Goal: Check status

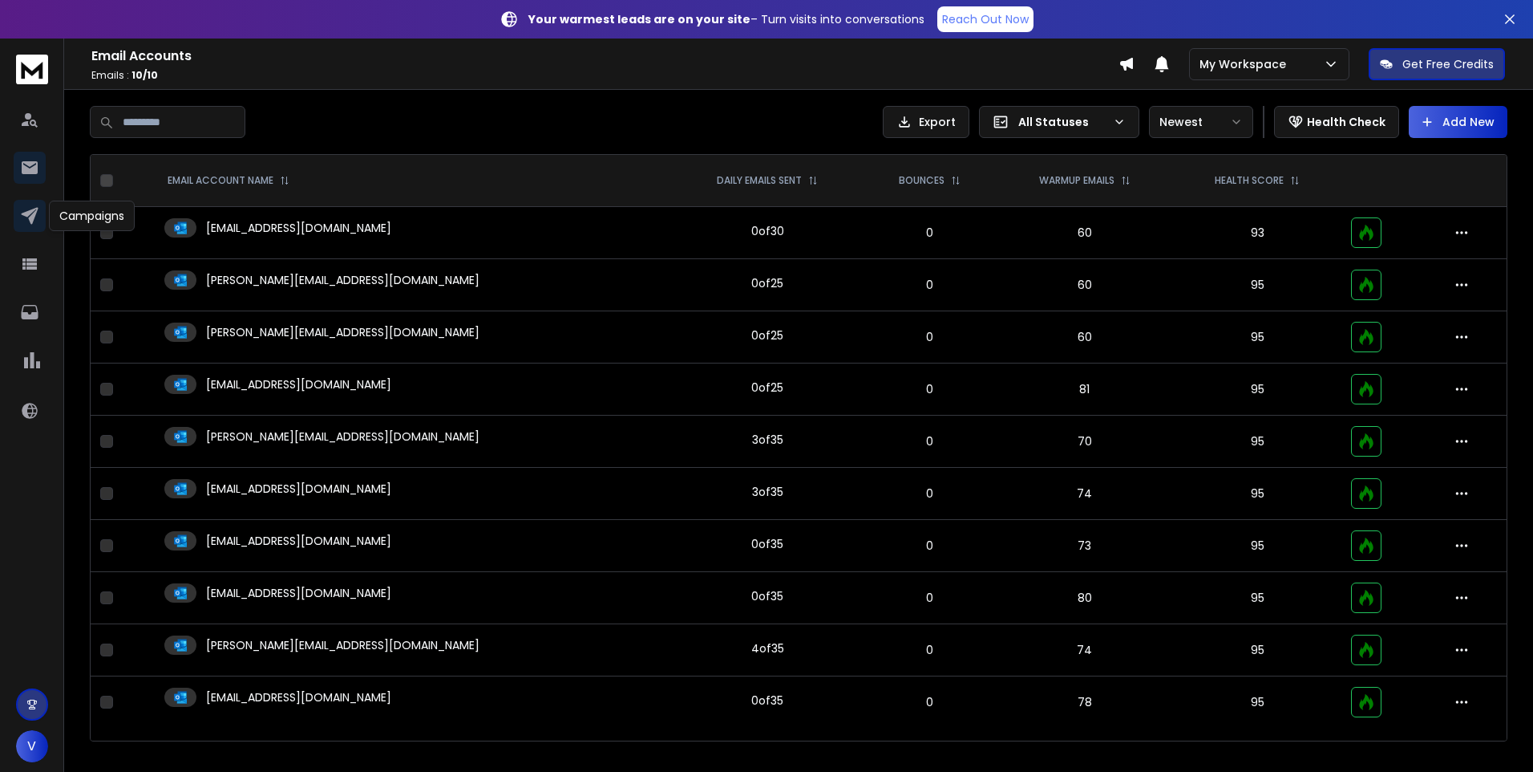
click at [29, 222] on icon at bounding box center [29, 215] width 19 height 19
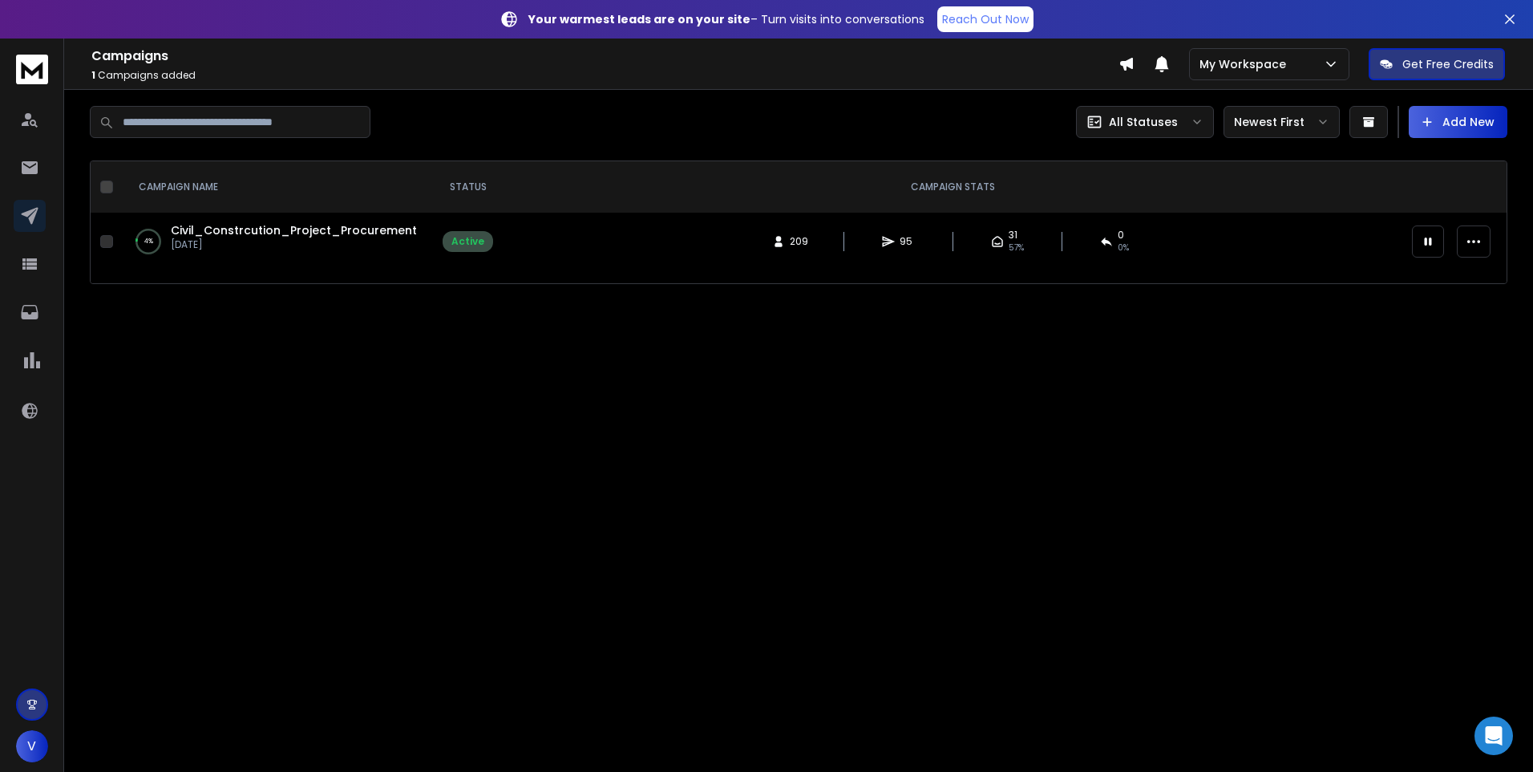
click at [260, 241] on p "[DATE]" at bounding box center [294, 244] width 246 height 13
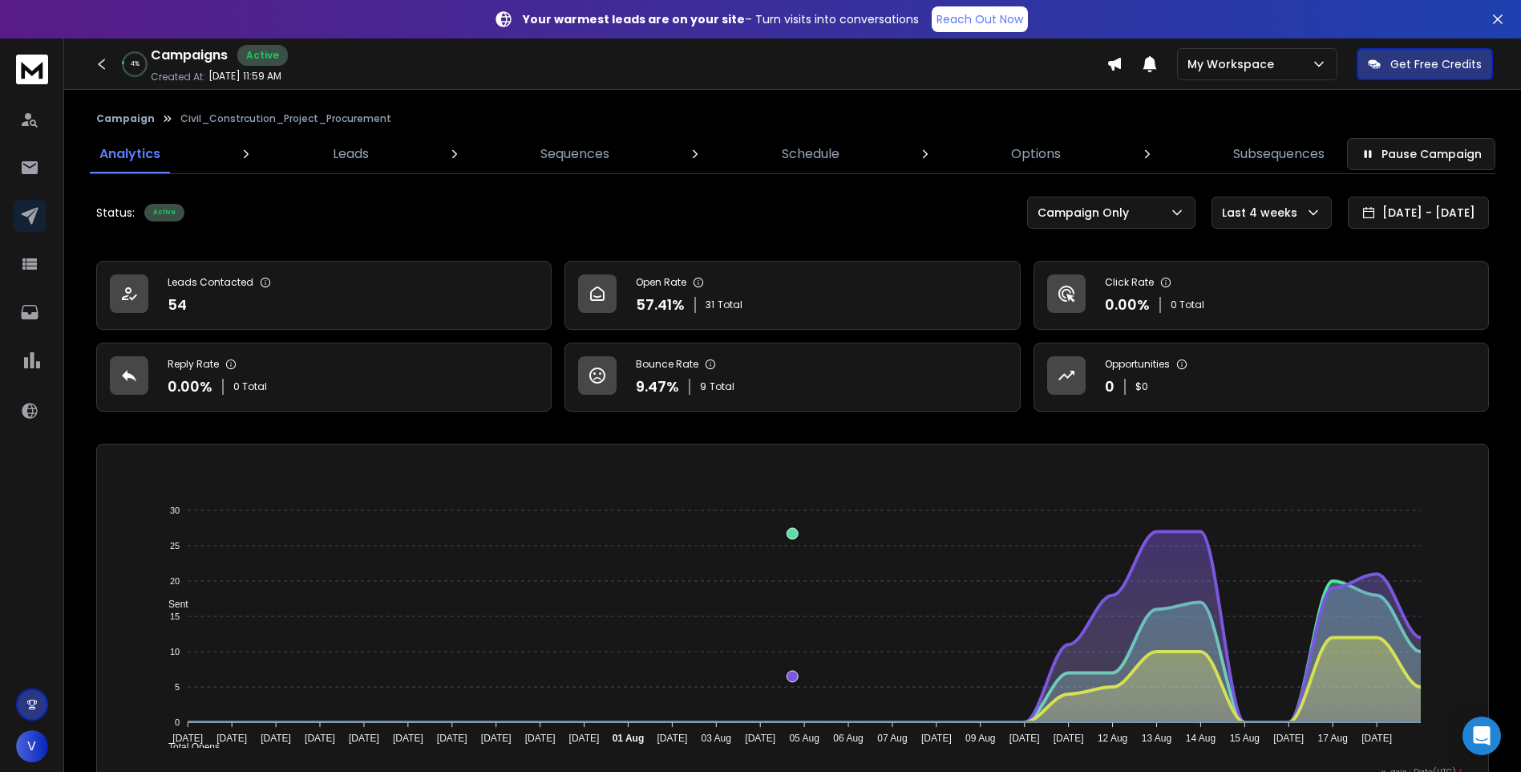
click at [1496, 18] on icon at bounding box center [1498, 19] width 14 height 14
